Goal: Task Accomplishment & Management: Use online tool/utility

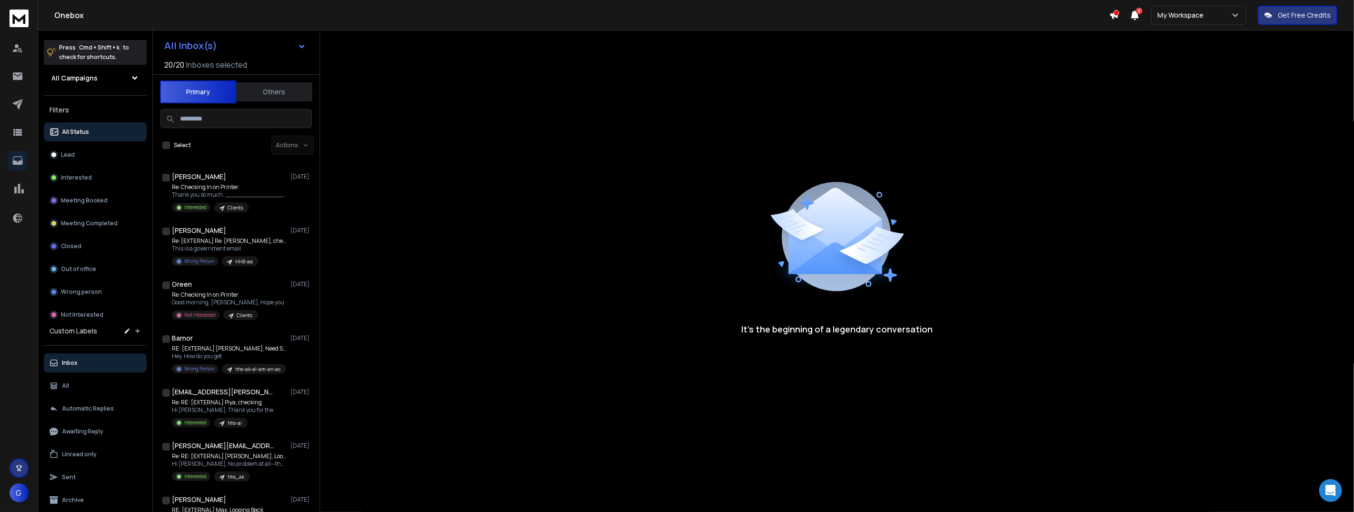
click at [62, 130] on p "All Status" at bounding box center [75, 132] width 27 height 8
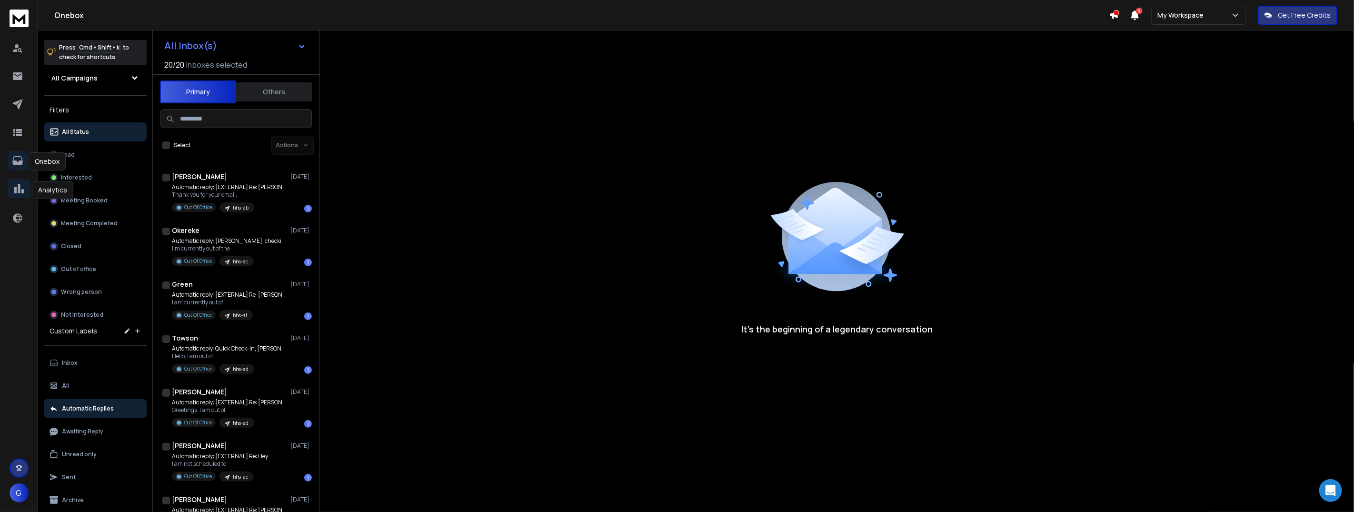
click at [24, 191] on icon at bounding box center [19, 188] width 14 height 14
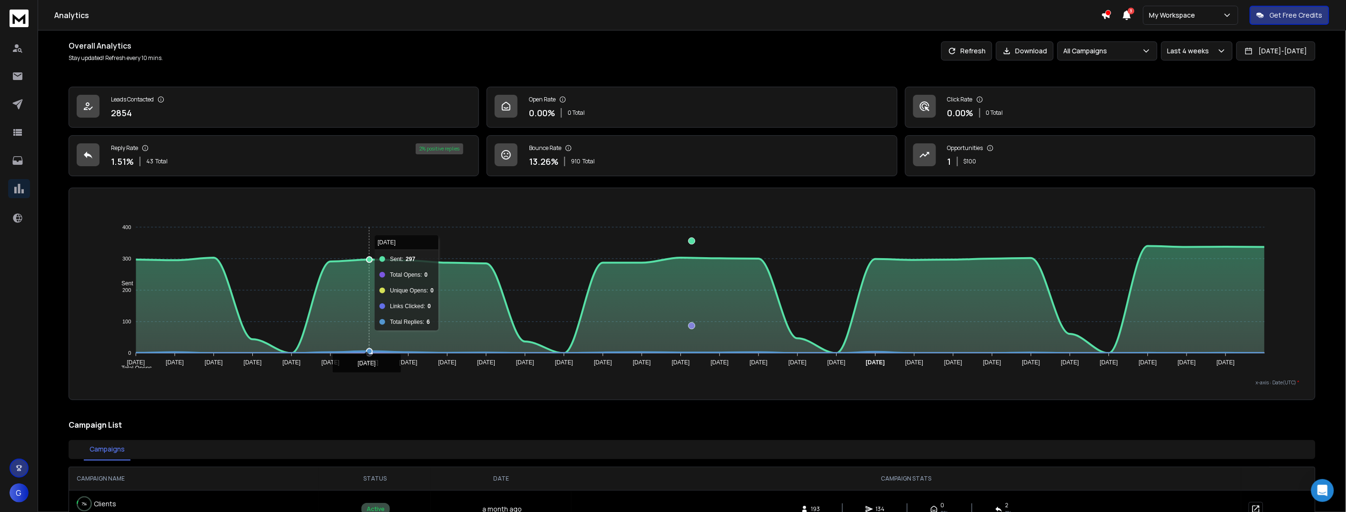
scroll to position [274, 0]
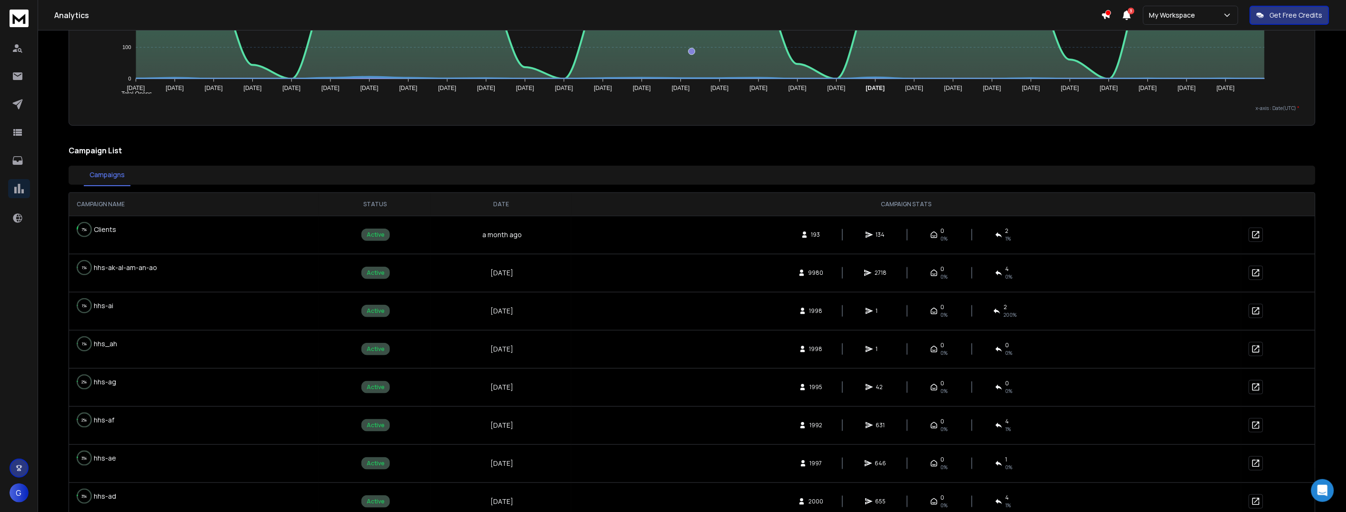
click at [1263, 233] on link at bounding box center [1256, 235] width 14 height 14
